Goal: Task Accomplishment & Management: Manage account settings

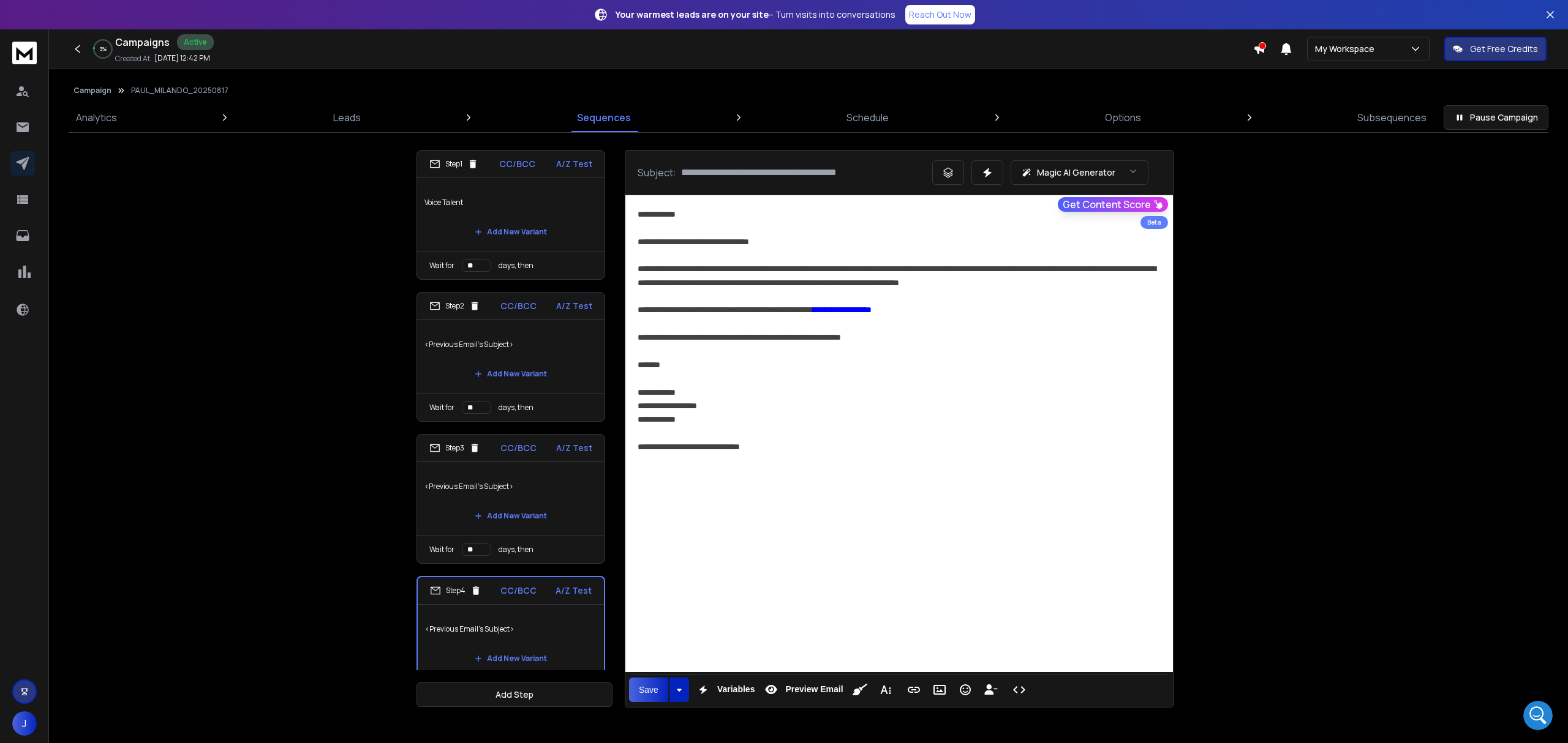
scroll to position [210, 0]
click at [20, 125] on icon at bounding box center [23, 127] width 12 height 10
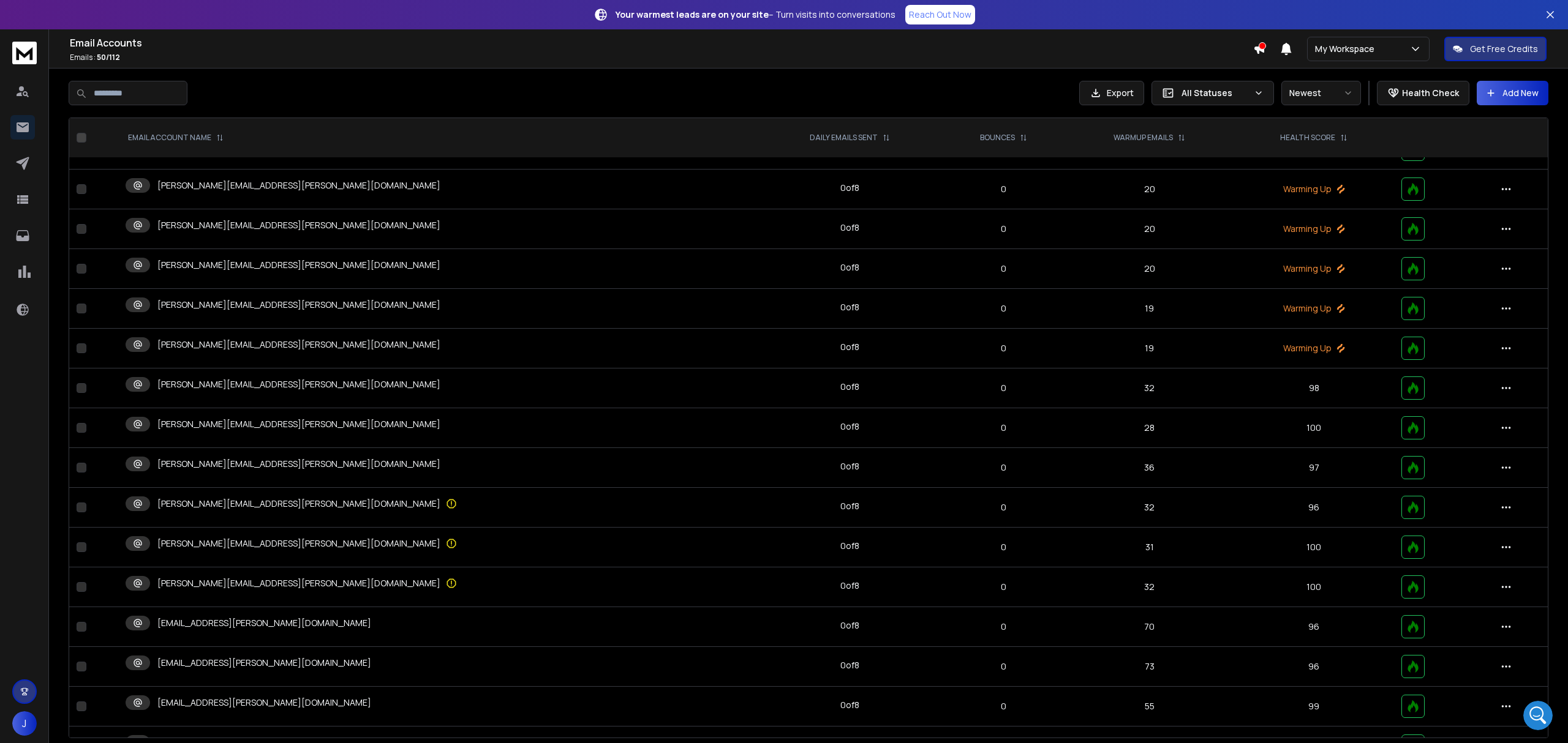
scroll to position [277, 0]
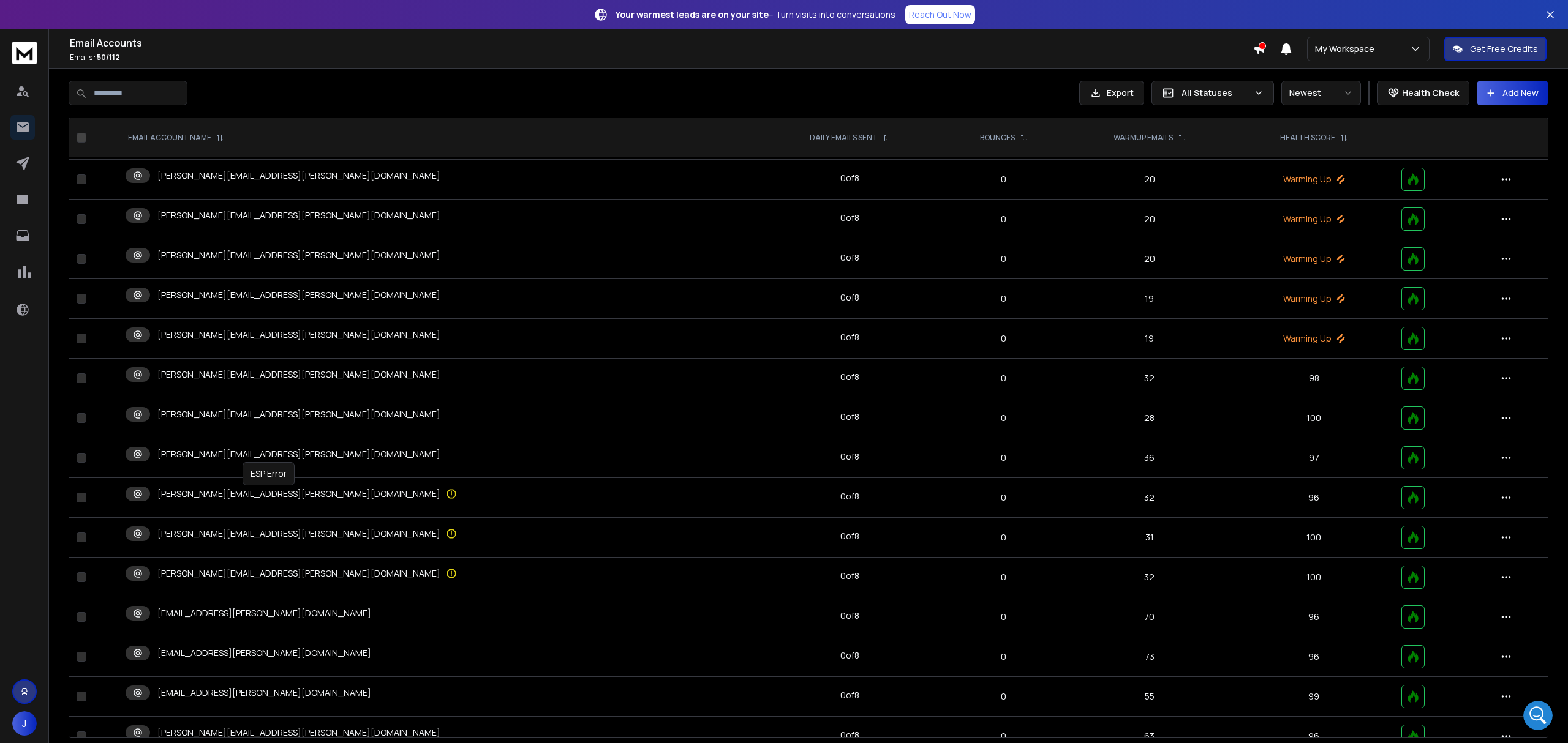
click at [445, 493] on icon at bounding box center [451, 494] width 12 height 12
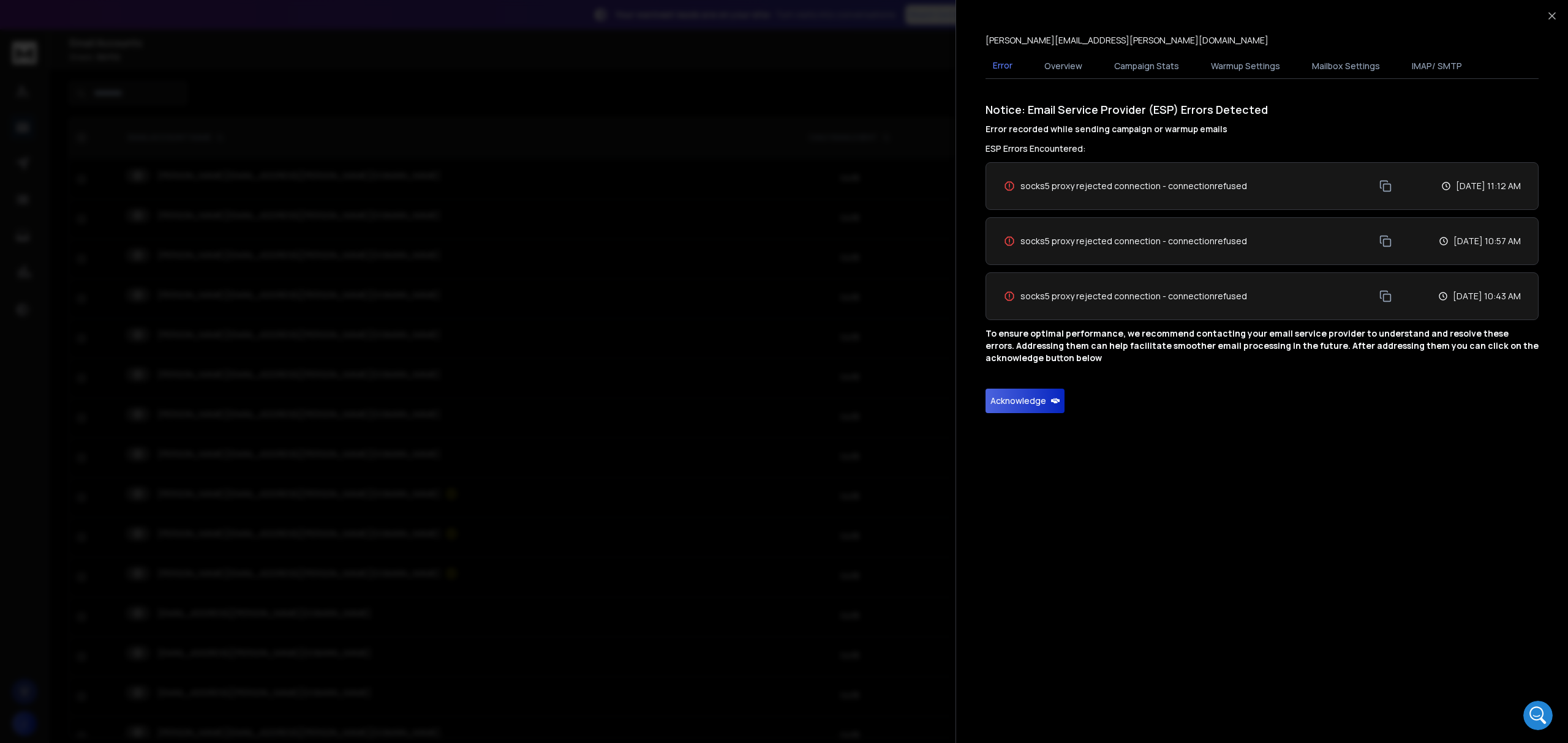
click at [514, 313] on div at bounding box center [784, 371] width 1568 height 743
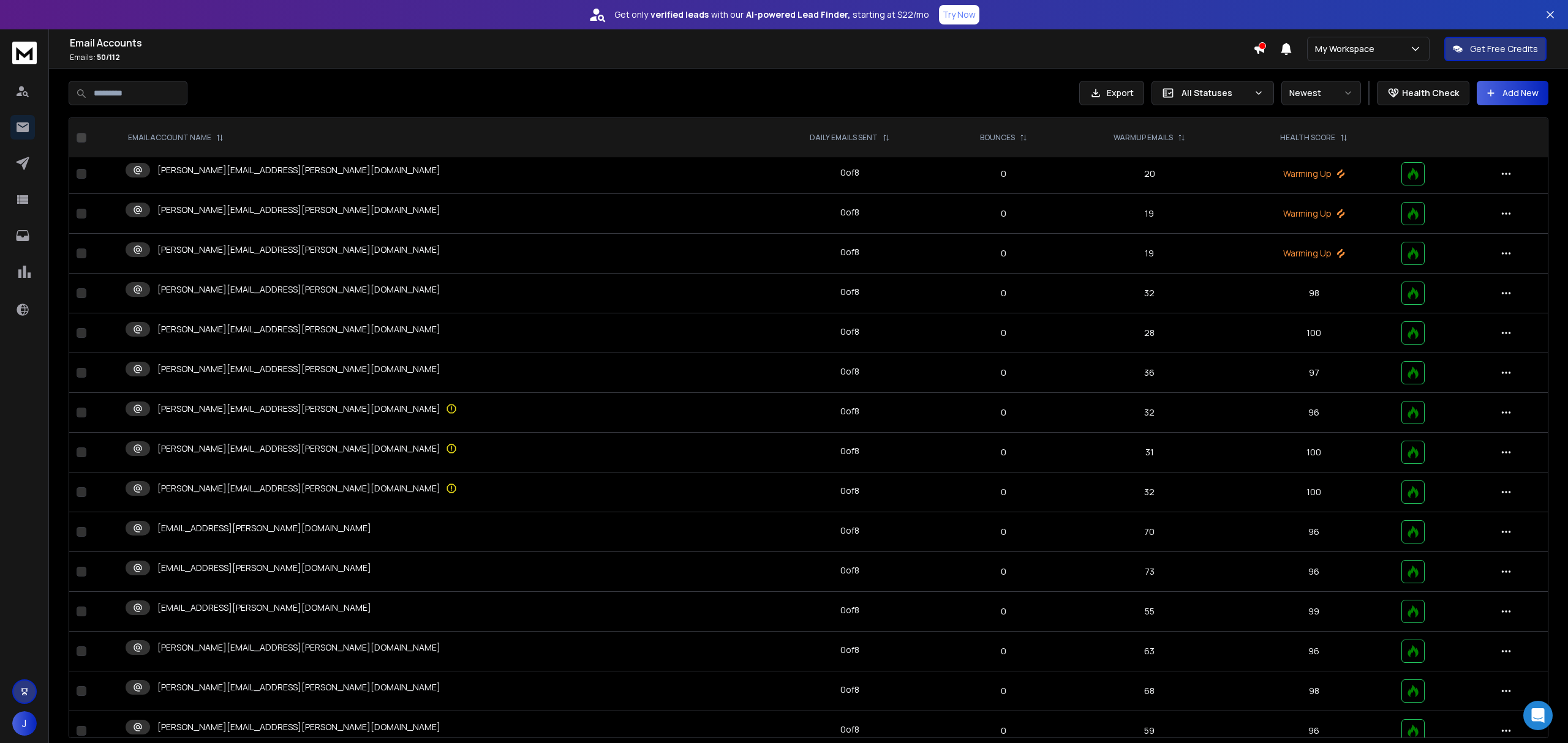
scroll to position [394, 0]
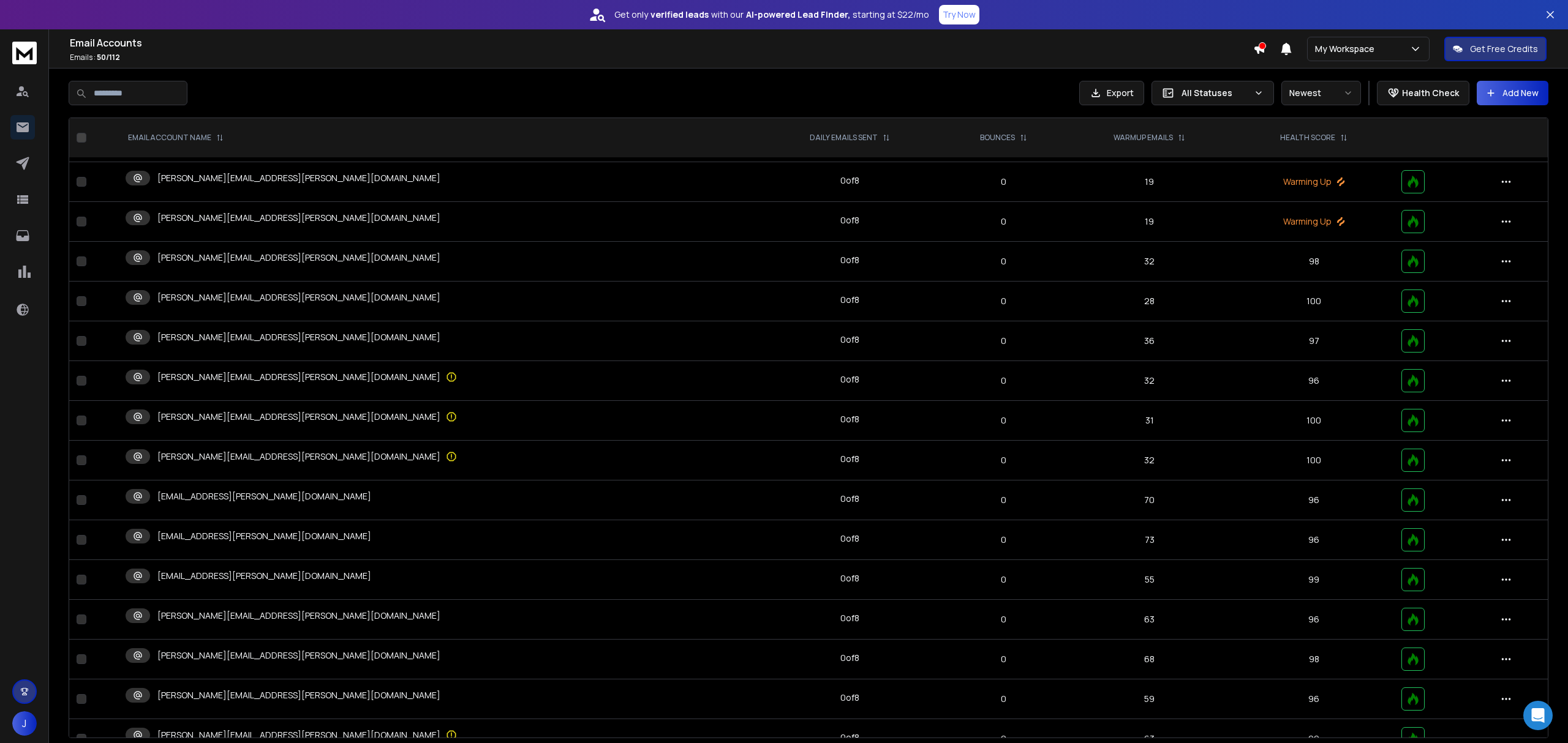
click at [349, 380] on div "[PERSON_NAME][EMAIL_ADDRESS][PERSON_NAME][DOMAIN_NAME]" at bounding box center [438, 377] width 625 height 15
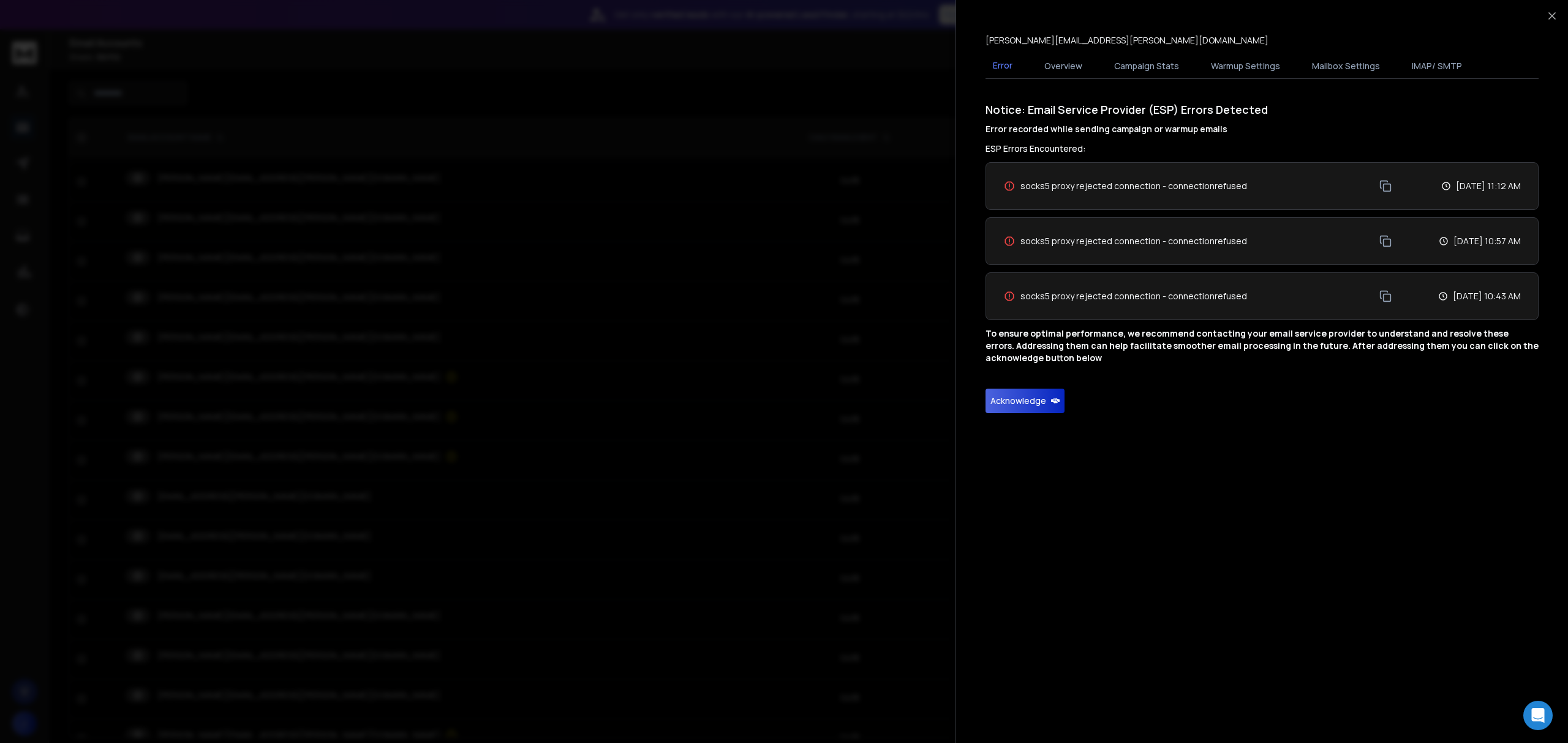
click at [1436, 63] on button "IMAP/ SMTP" at bounding box center [1437, 66] width 65 height 27
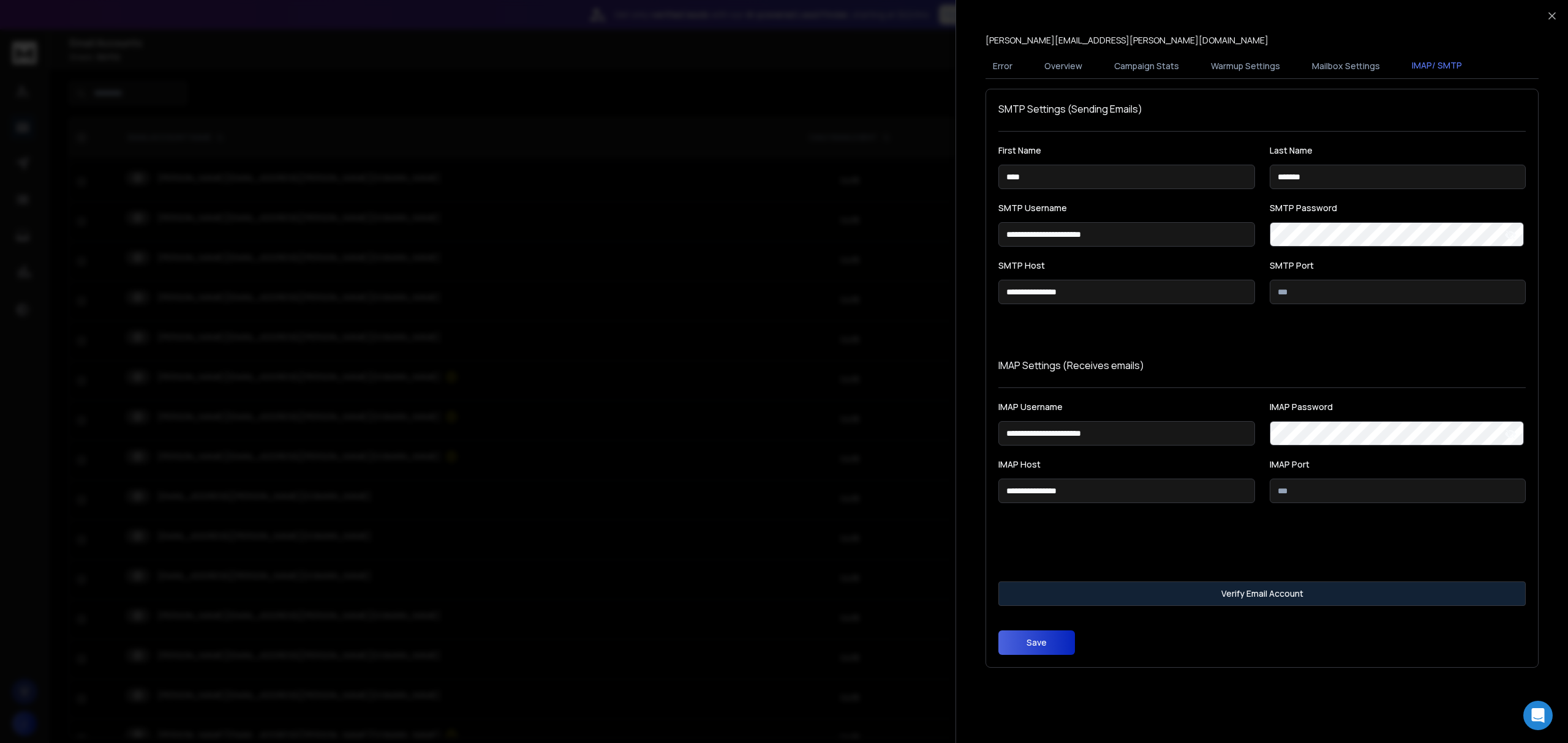
click at [1152, 601] on button "Verify Email Account" at bounding box center [1262, 593] width 527 height 25
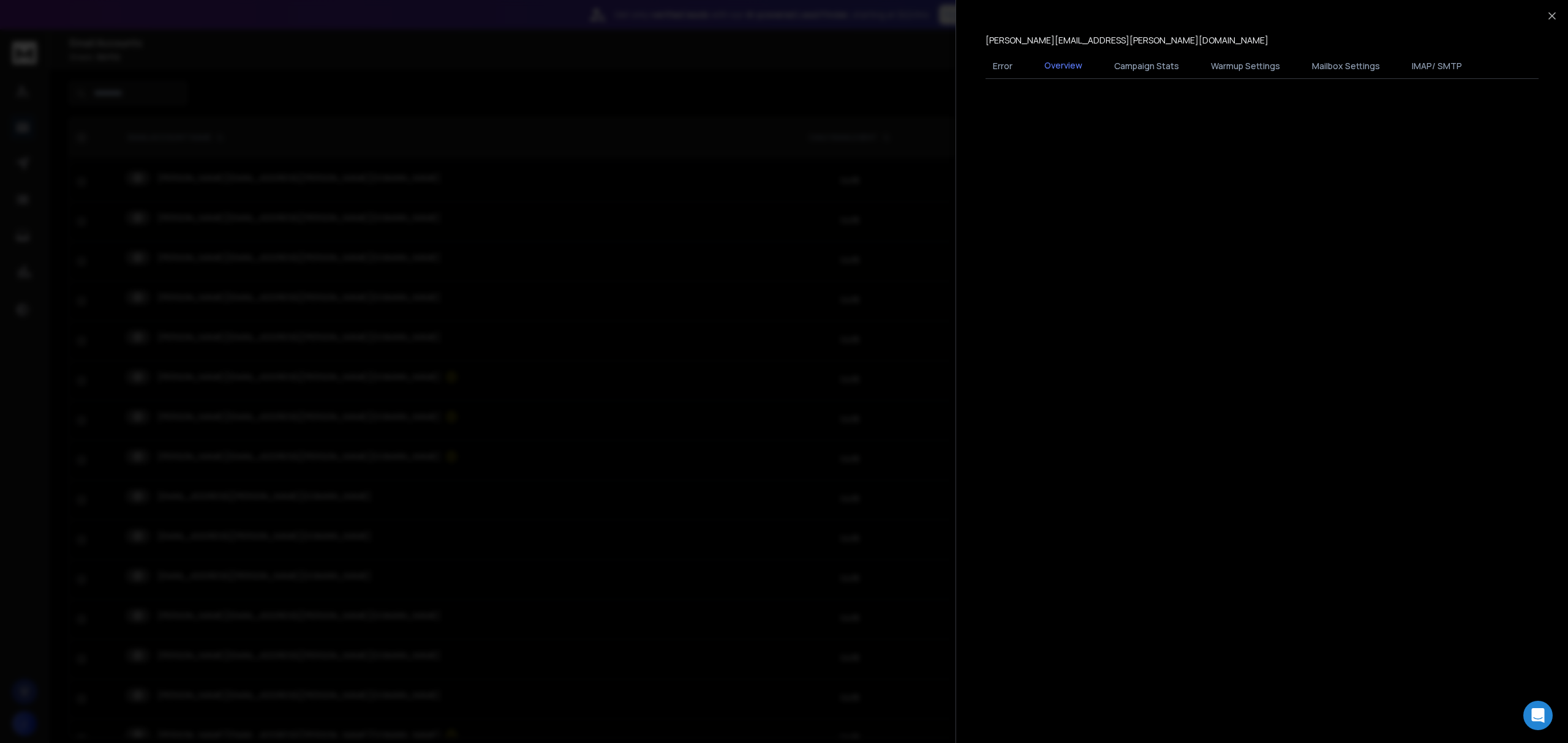
click at [519, 112] on div at bounding box center [784, 371] width 1568 height 743
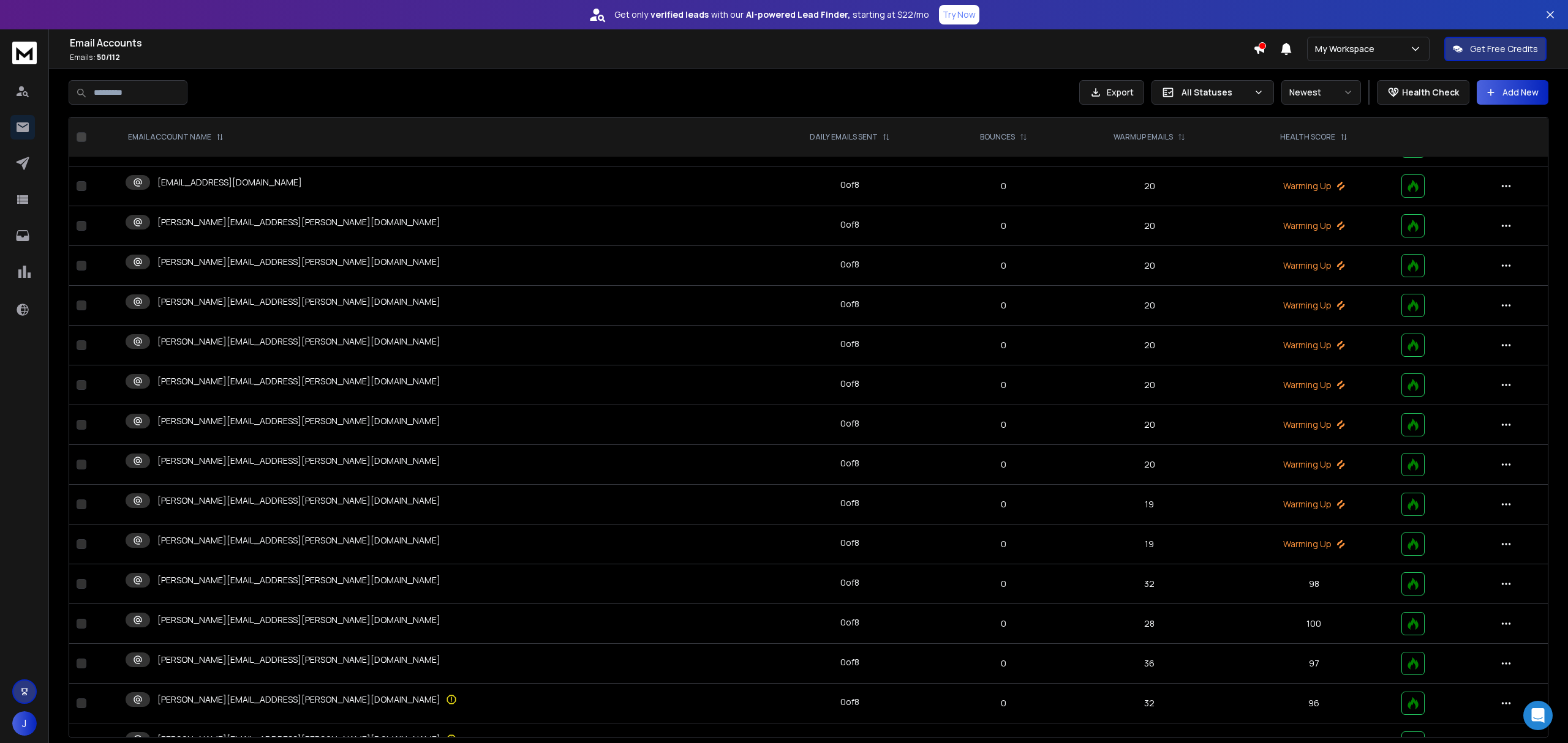
scroll to position [0, 0]
